Goal: Find specific page/section: Find specific page/section

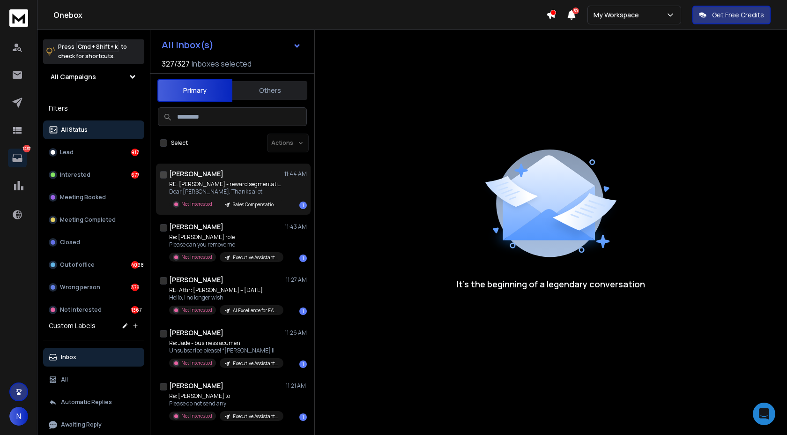
click at [224, 174] on h1 "[PERSON_NAME]" at bounding box center [196, 173] width 54 height 9
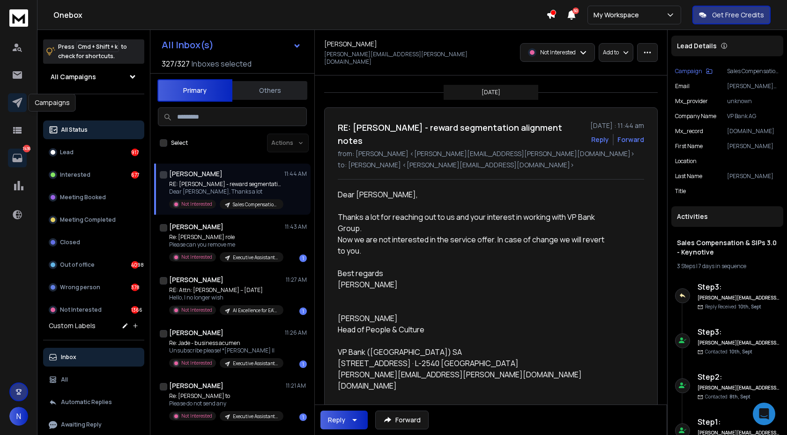
click at [16, 104] on icon at bounding box center [17, 102] width 10 height 10
click at [19, 109] on link at bounding box center [17, 102] width 19 height 19
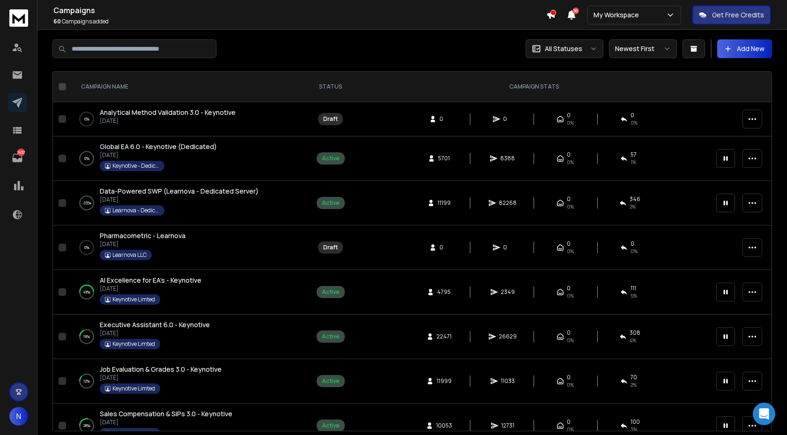
click at [137, 281] on span "AI Excellence for EA's - Keynotive" at bounding box center [151, 280] width 102 height 9
